Goal: Navigation & Orientation: Find specific page/section

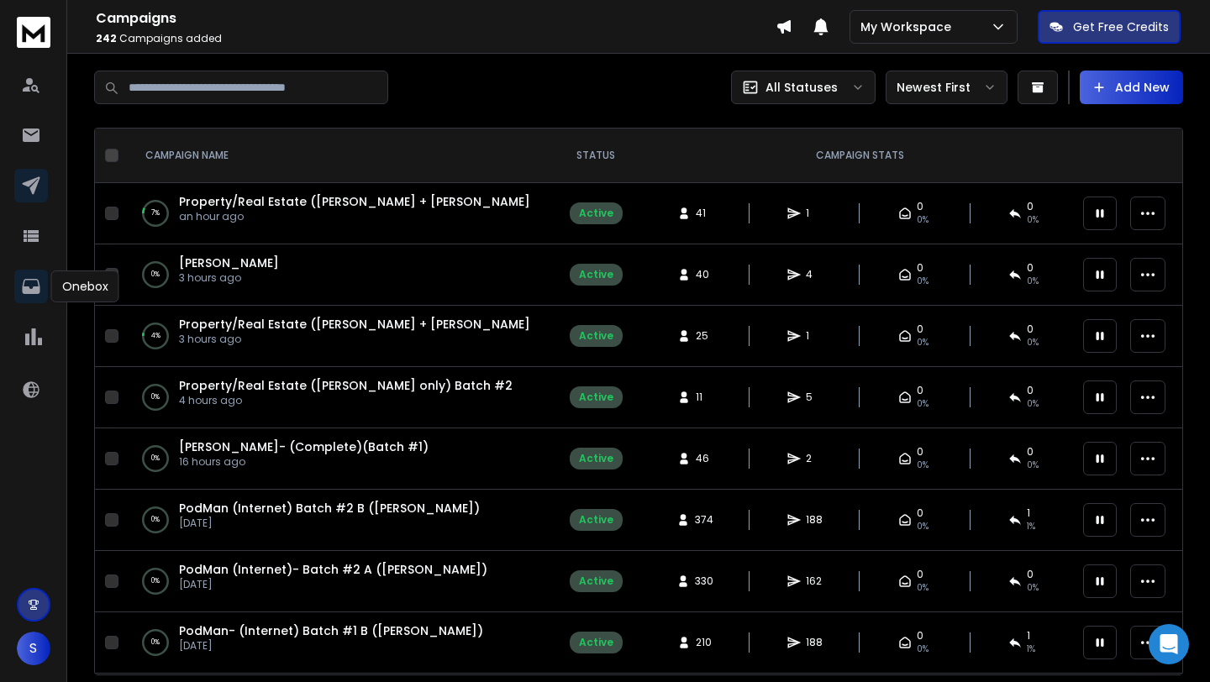
click at [29, 285] on icon at bounding box center [31, 286] width 20 height 20
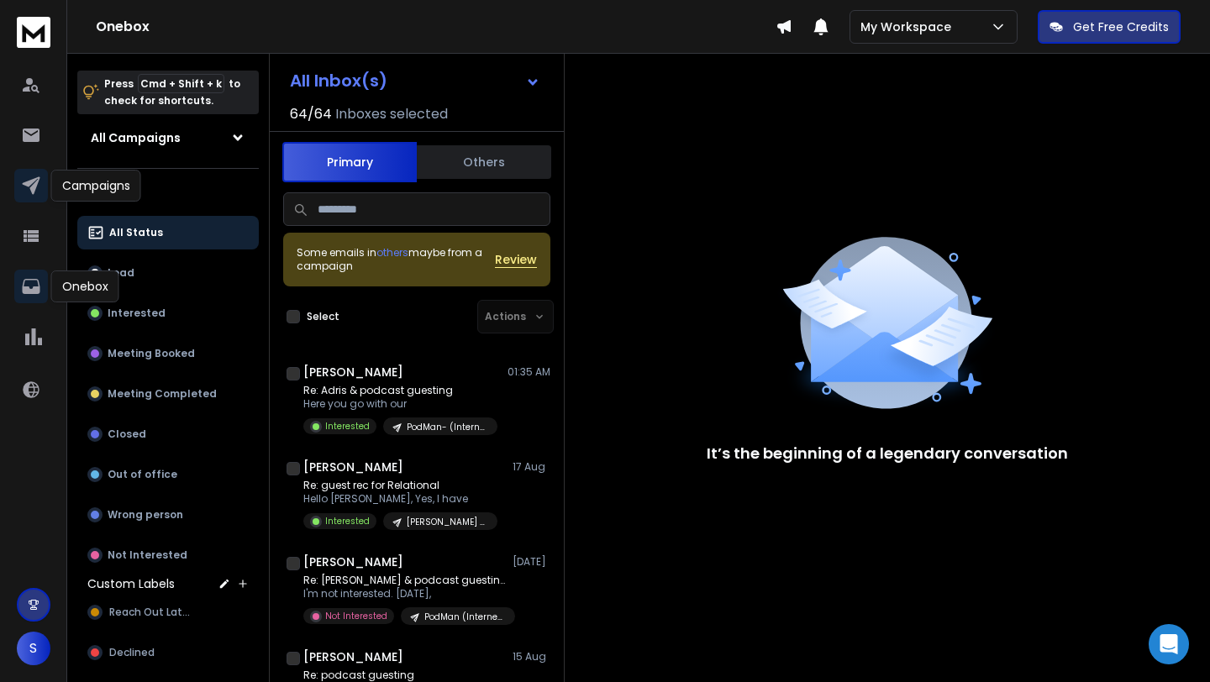
click at [33, 181] on icon at bounding box center [31, 185] width 18 height 18
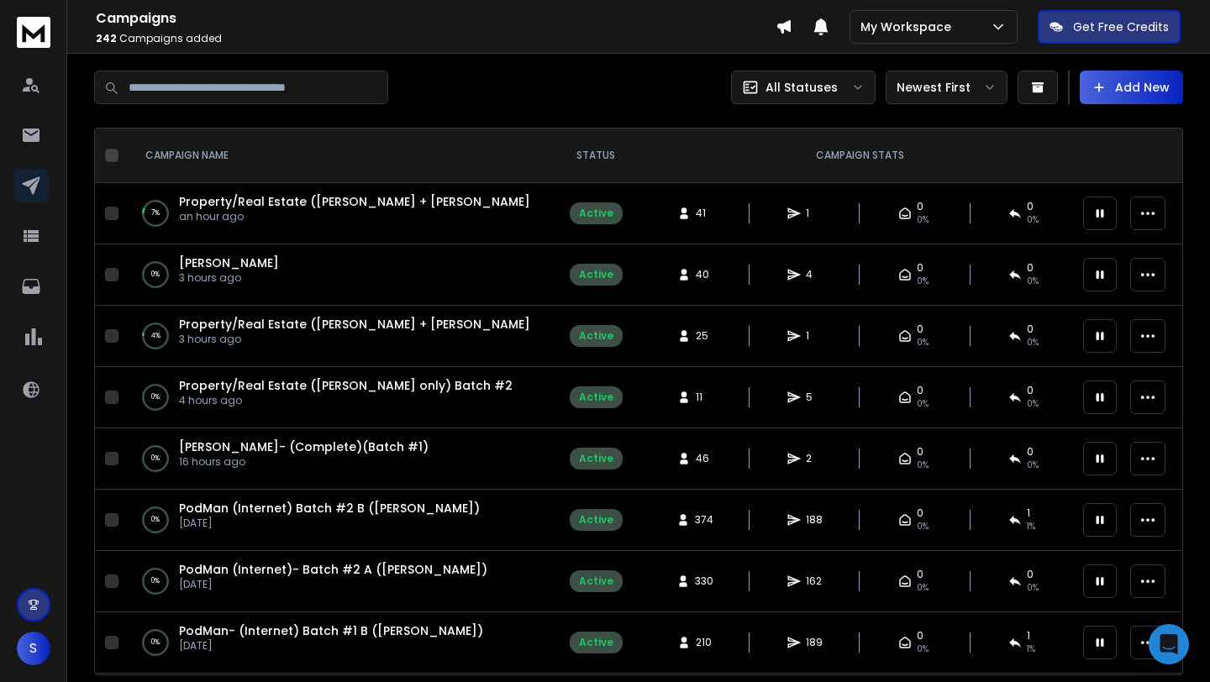
scroll to position [1, 0]
click at [555, 101] on div at bounding box center [366, 88] width 544 height 34
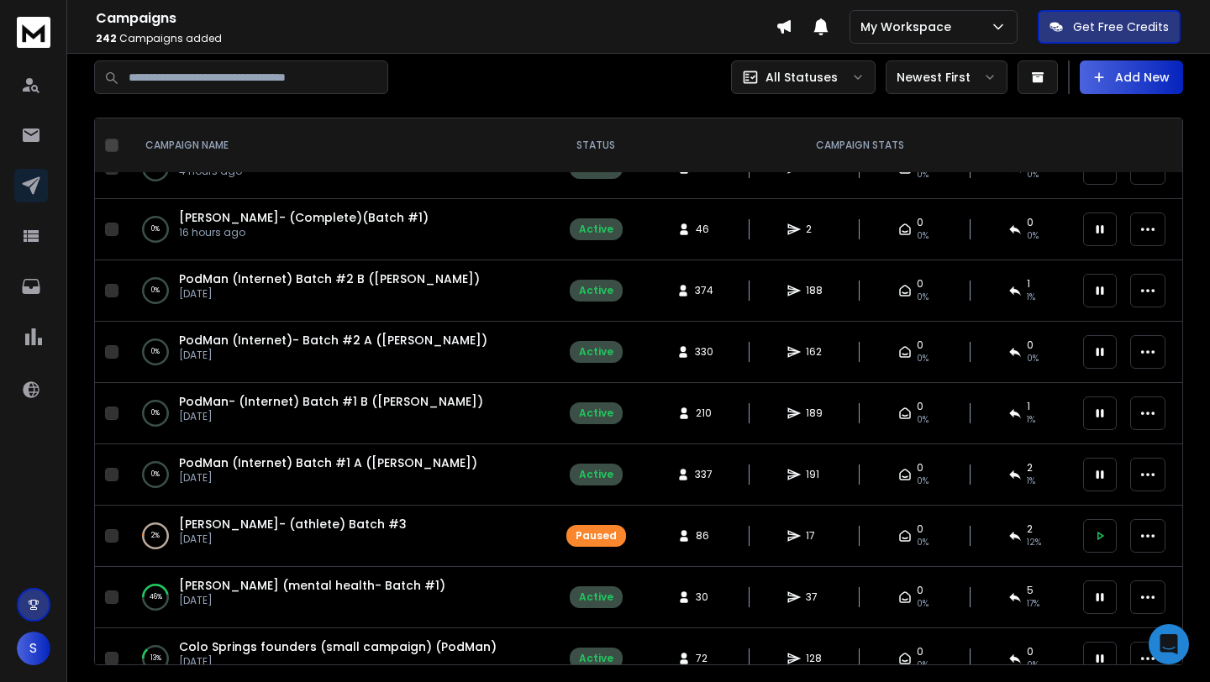
scroll to position [0, 0]
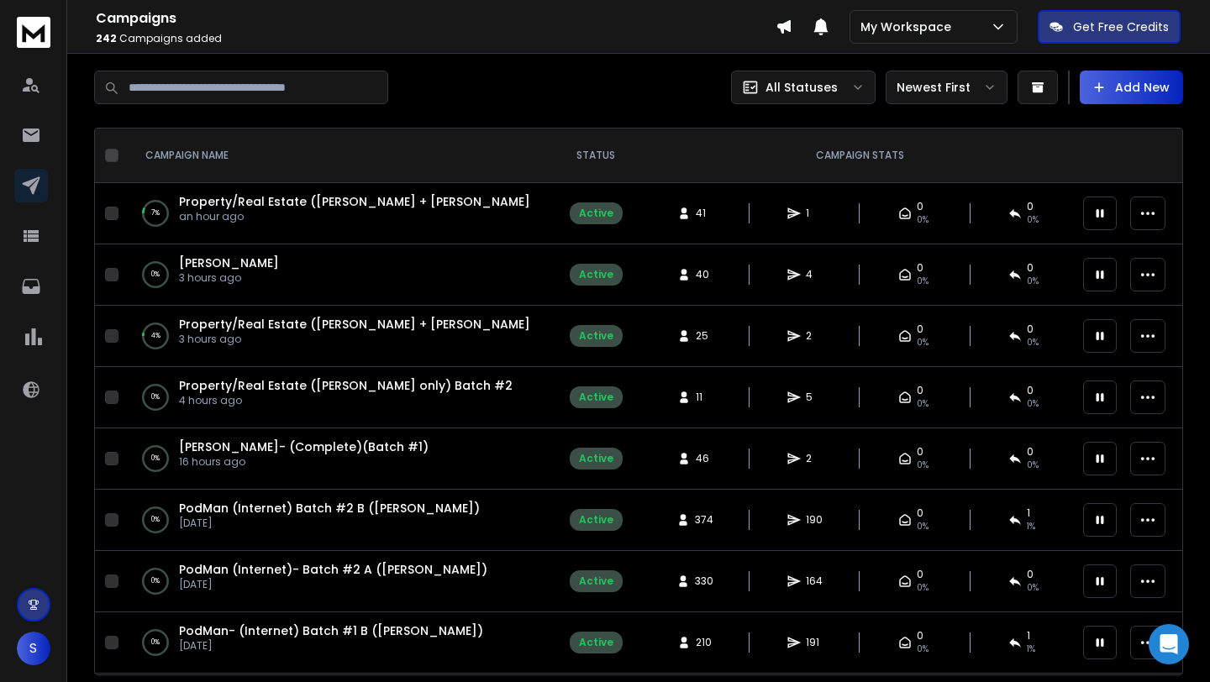
click at [365, 190] on td "7 % Property/Real Estate (Brian + Lance) Batch #2 an hour ago" at bounding box center [335, 213] width 420 height 61
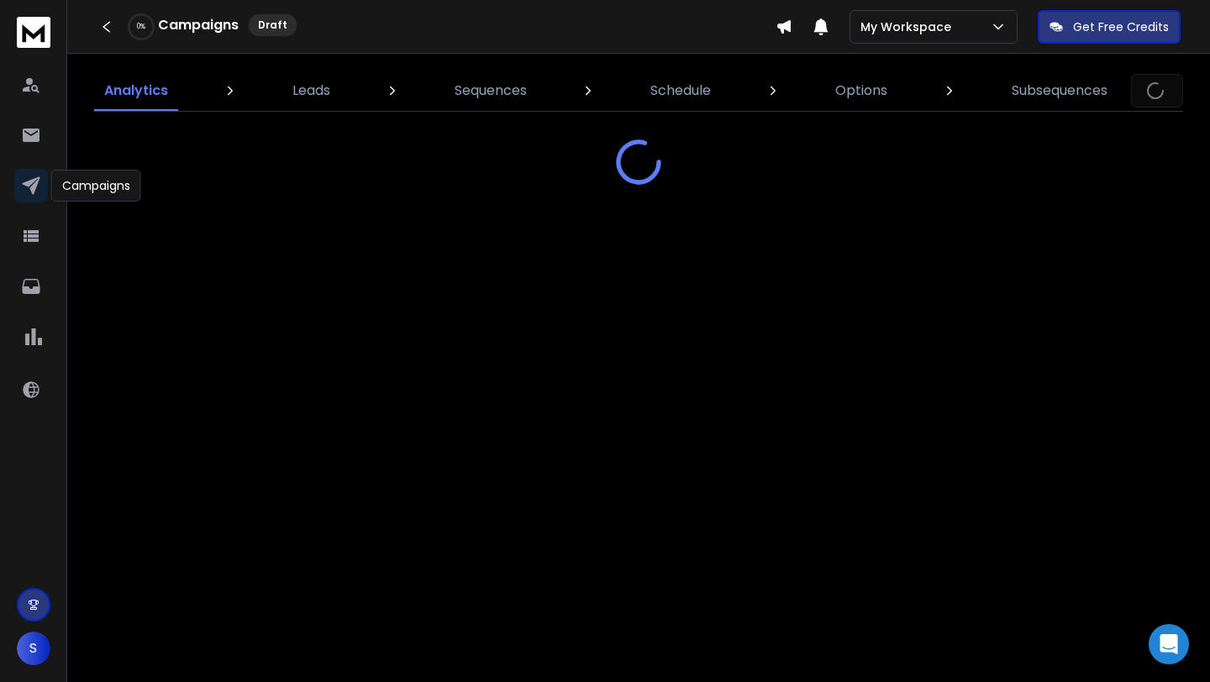
click at [27, 188] on icon at bounding box center [31, 186] width 20 height 20
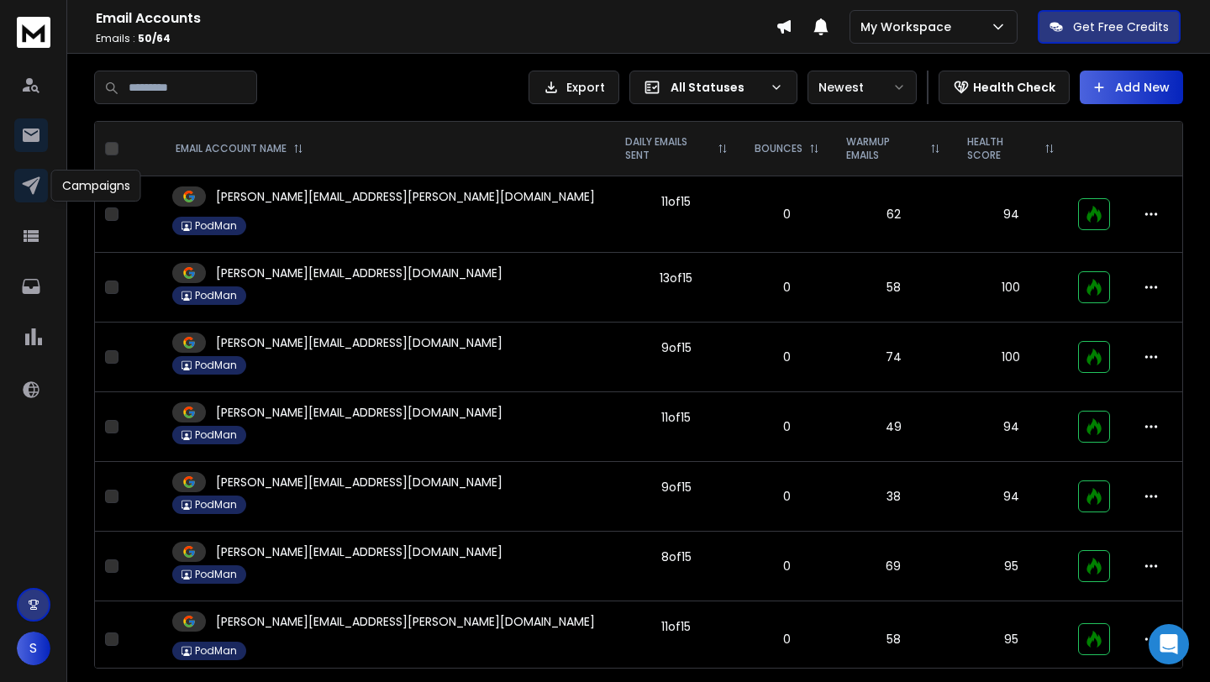
click at [39, 192] on icon at bounding box center [31, 186] width 20 height 20
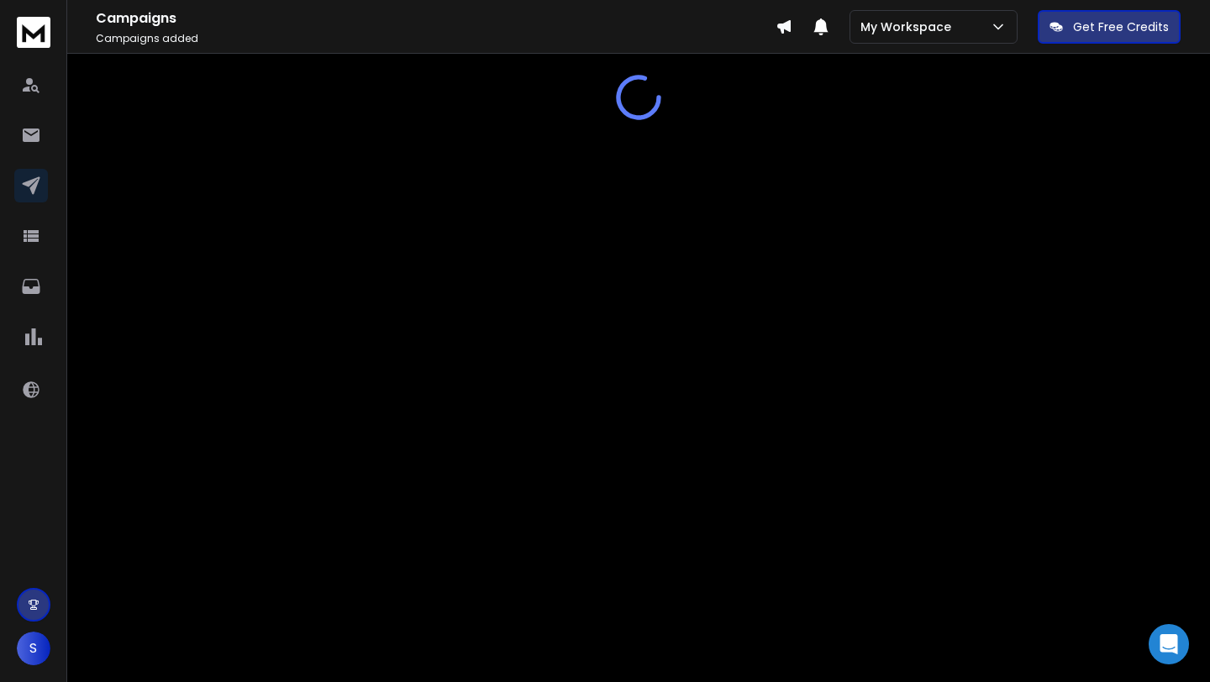
click at [641, 43] on p "Campaigns added" at bounding box center [436, 38] width 680 height 13
click at [25, 278] on icon at bounding box center [31, 286] width 20 height 20
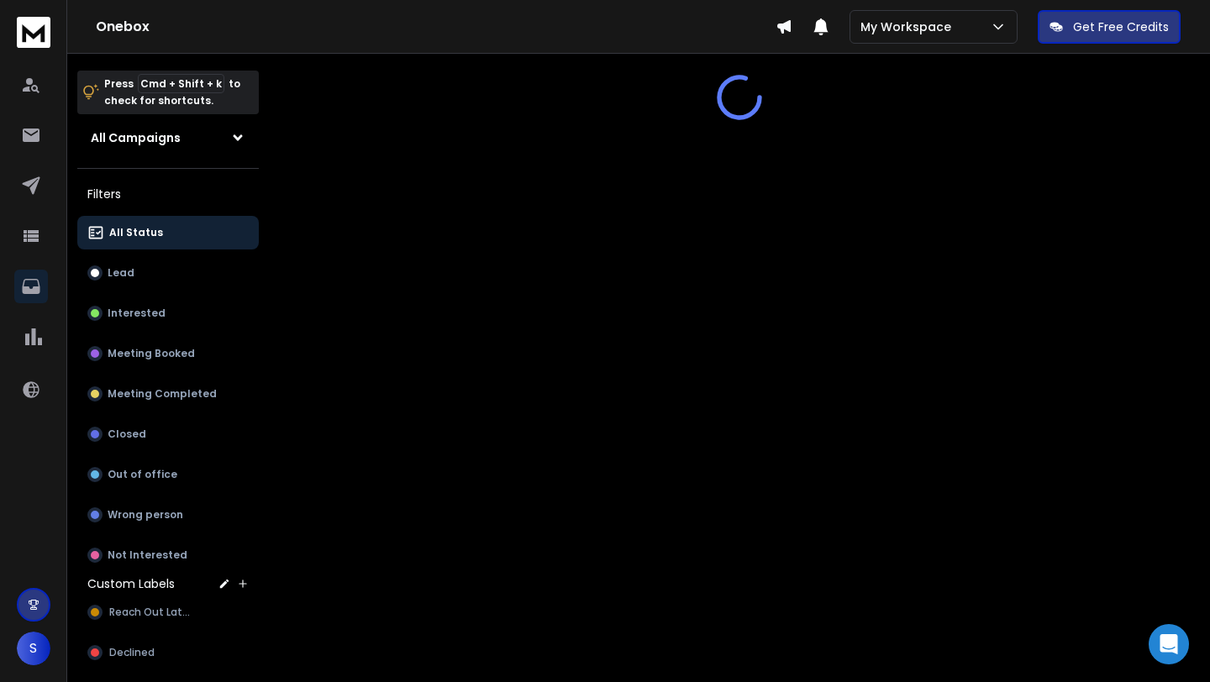
click at [530, 113] on div at bounding box center [739, 97] width 941 height 47
click at [619, 112] on div at bounding box center [739, 97] width 941 height 47
click at [705, 68] on div "Press Cmd + Shift + k to check for shortcuts. All Campaigns All Campaigns Filte…" at bounding box center [638, 395] width 1143 height 682
click at [829, 29] on icon at bounding box center [820, 26] width 17 height 17
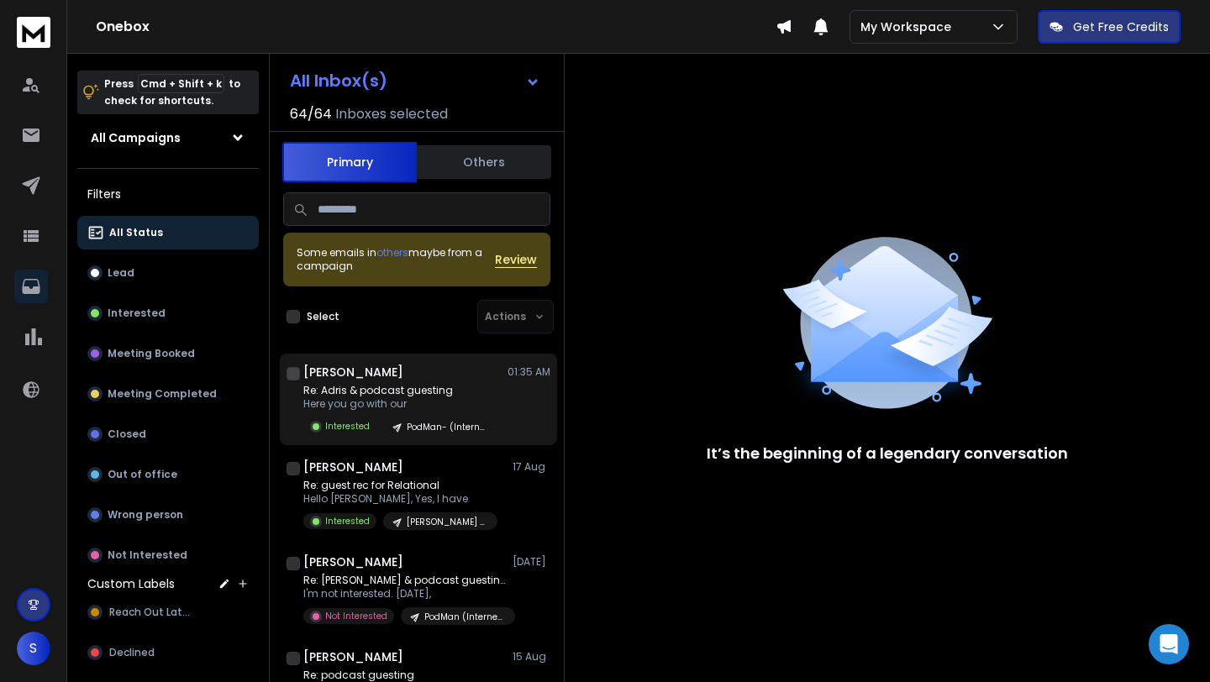
click at [385, 355] on div "Adris Chakraborty 01:35 AM Re: Adris & podcast guesting Here you go with our In…" at bounding box center [418, 400] width 277 height 92
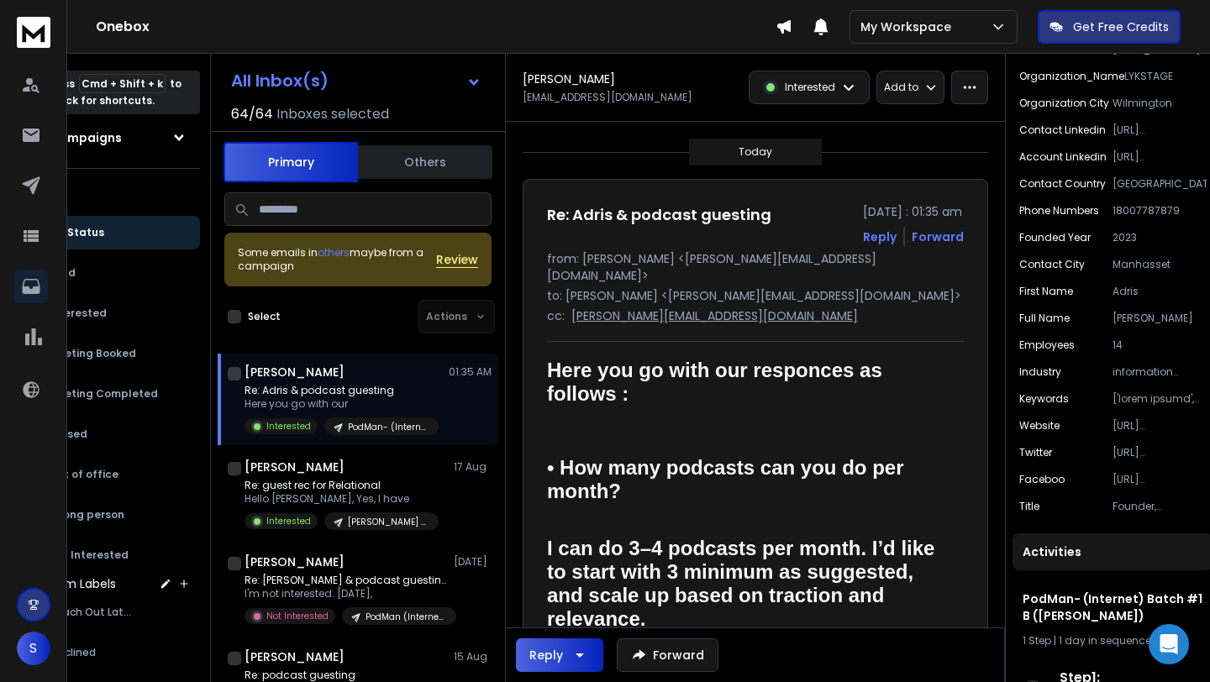
scroll to position [97, 0]
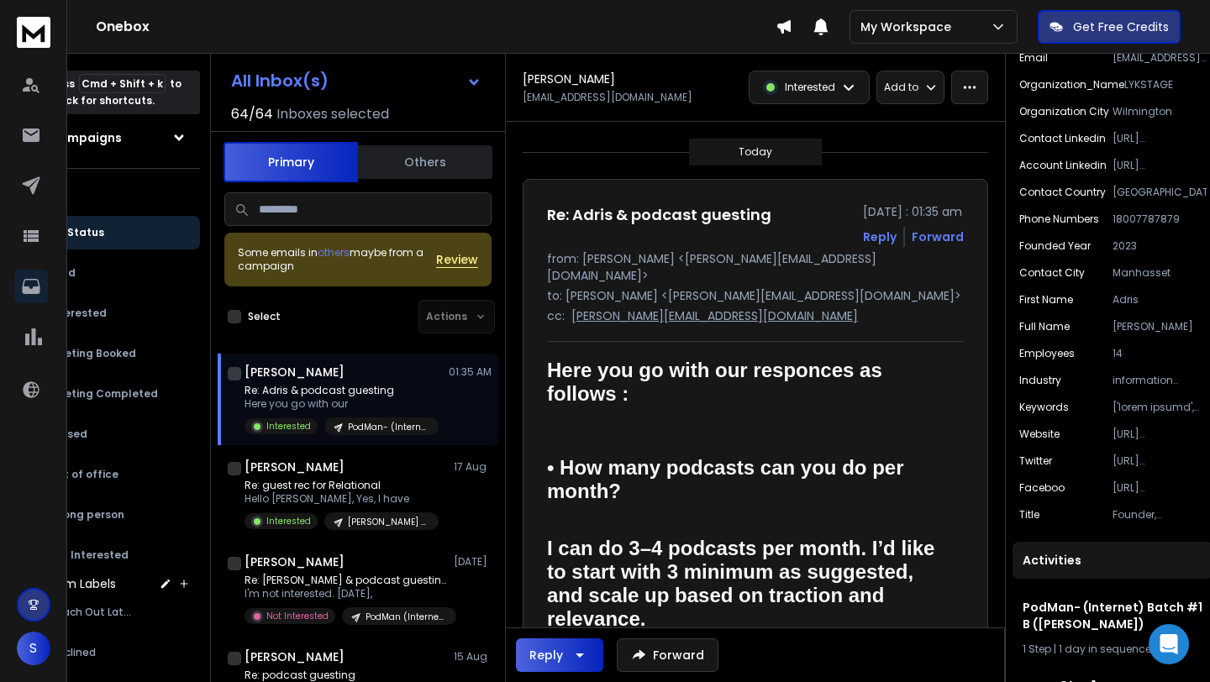
click at [1134, 324] on p "[PERSON_NAME]" at bounding box center [1159, 326] width 94 height 13
